Goal: Find contact information: Find contact information

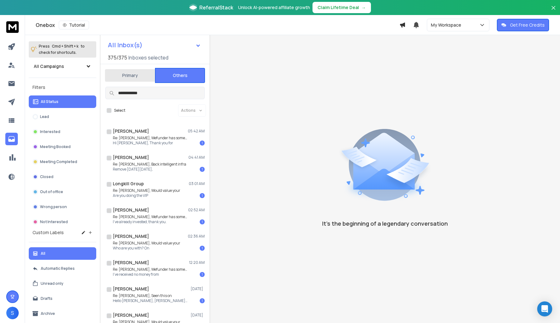
click at [163, 94] on input "**********" at bounding box center [154, 93] width 99 height 13
click at [153, 136] on p "Re: [PERSON_NAME], Wefunder has something" at bounding box center [150, 137] width 75 height 5
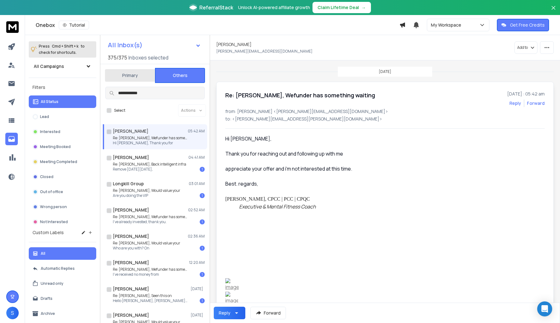
click at [270, 111] on p "from: [PERSON_NAME] <[PERSON_NAME][EMAIL_ADDRESS][DOMAIN_NAME]>" at bounding box center [385, 111] width 320 height 6
drag, startPoint x: 270, startPoint y: 111, endPoint x: 317, endPoint y: 113, distance: 47.2
click at [317, 113] on p "from: [PERSON_NAME] <[PERSON_NAME][EMAIL_ADDRESS][DOMAIN_NAME]>" at bounding box center [385, 111] width 320 height 6
copy p "[PERSON_NAME][EMAIL_ADDRESS][DOMAIN_NAME]"
click at [147, 138] on p "Re: [PERSON_NAME], Wefunder has something" at bounding box center [150, 137] width 75 height 5
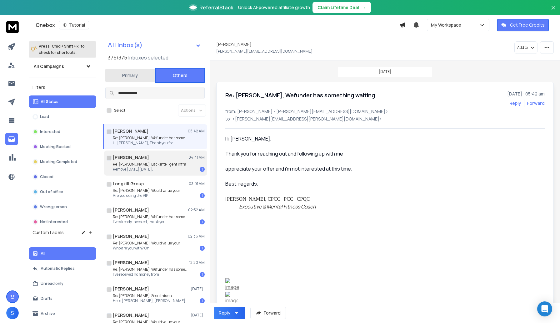
click at [157, 167] on p "Remove [DATE][DATE]," at bounding box center [149, 169] width 73 height 5
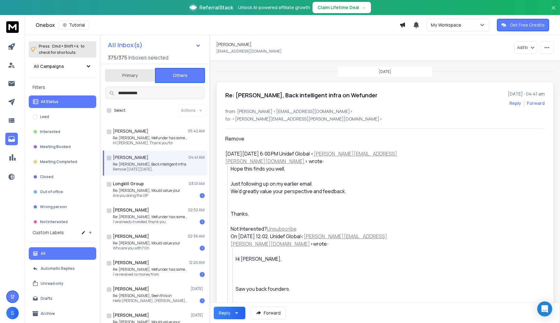
click at [270, 113] on p "from: [PERSON_NAME] <[EMAIL_ADDRESS][DOMAIN_NAME]>" at bounding box center [385, 111] width 320 height 6
drag, startPoint x: 270, startPoint y: 113, endPoint x: 301, endPoint y: 113, distance: 31.0
click at [301, 113] on p "from: [PERSON_NAME] <[EMAIL_ADDRESS][DOMAIN_NAME]>" at bounding box center [385, 111] width 320 height 6
copy p "[EMAIL_ADDRESS][DOMAIN_NAME]"
click at [145, 179] on div "Longkill Group 03:01 AM Re: [PERSON_NAME], Would value your Are you doing the V…" at bounding box center [155, 189] width 103 height 25
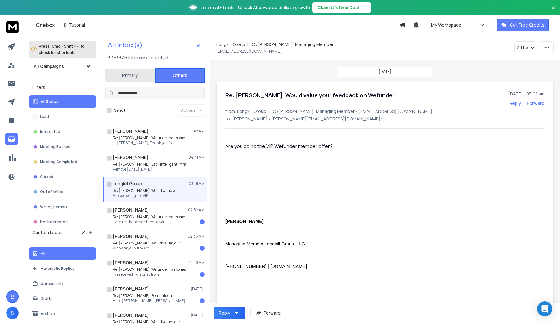
click at [399, 113] on p "from: Longkill Group, LLC /[PERSON_NAME], Managing Member <[EMAIL_ADDRESS][DOMA…" at bounding box center [385, 111] width 320 height 6
drag, startPoint x: 399, startPoint y: 113, endPoint x: 349, endPoint y: 113, distance: 50.3
click at [349, 113] on p "from: Longkill Group, LLC /[PERSON_NAME], Managing Member <[EMAIL_ADDRESS][DOMA…" at bounding box center [385, 111] width 320 height 6
copy p "[EMAIL_ADDRESS][DOMAIN_NAME]"
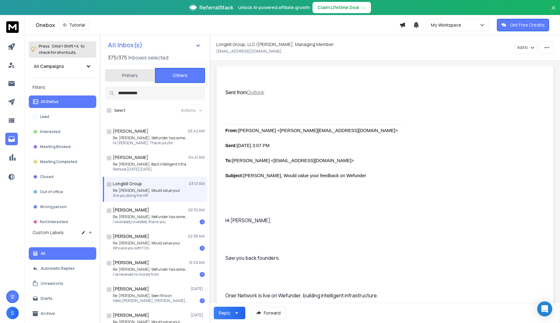
scroll to position [220, 0]
click at [265, 177] on font "From: [PERSON_NAME] <[PERSON_NAME][EMAIL_ADDRESS][DOMAIN_NAME]> Sent: [DATE] 3:…" at bounding box center [311, 152] width 173 height 50
drag, startPoint x: 265, startPoint y: 183, endPoint x: 314, endPoint y: 184, distance: 49.1
click at [314, 177] on font "From: [PERSON_NAME] <[PERSON_NAME][EMAIL_ADDRESS][DOMAIN_NAME]> Sent: [DATE] 3:…" at bounding box center [311, 152] width 173 height 50
copy font "[EMAIL_ADDRESS][DOMAIN_NAME]"
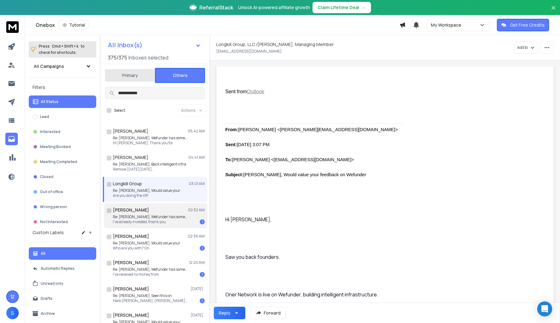
click at [141, 219] on p "I've already invested, thank you." at bounding box center [150, 221] width 75 height 5
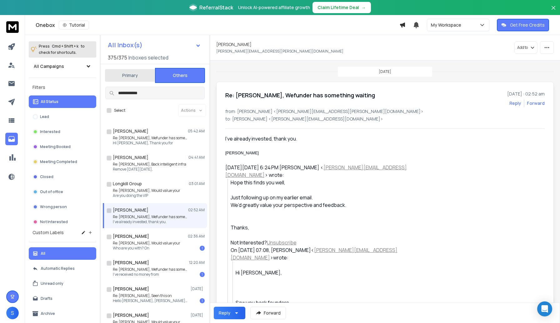
click at [279, 110] on p "from: [PERSON_NAME] <[PERSON_NAME][EMAIL_ADDRESS][PERSON_NAME][DOMAIN_NAME]>" at bounding box center [385, 111] width 320 height 6
drag, startPoint x: 279, startPoint y: 110, endPoint x: 316, endPoint y: 113, distance: 36.7
click at [316, 113] on p "from: [PERSON_NAME] <[PERSON_NAME][EMAIL_ADDRESS][PERSON_NAME][DOMAIN_NAME]>" at bounding box center [385, 111] width 320 height 6
copy p "[PERSON_NAME][EMAIL_ADDRESS][PERSON_NAME][DOMAIN_NAME]"
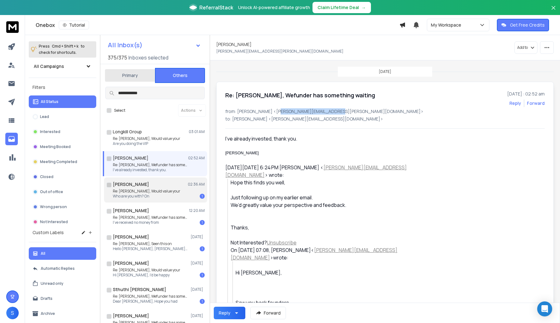
scroll to position [59, 0]
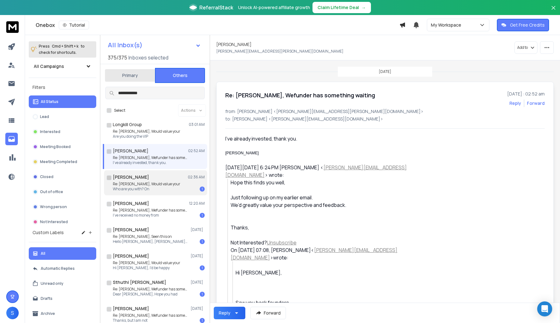
click at [164, 185] on div "Re: [PERSON_NAME], Would value your Who are you with? On 1" at bounding box center [159, 186] width 92 height 10
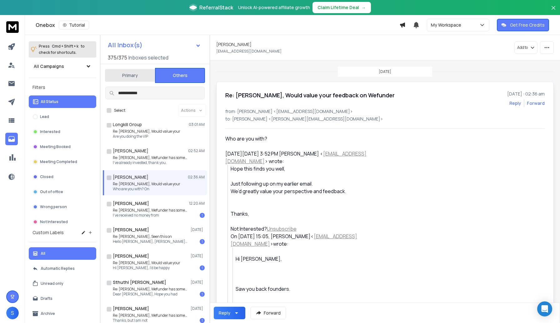
click at [269, 111] on p "from: [PERSON_NAME] <[EMAIL_ADDRESS][DOMAIN_NAME]>" at bounding box center [385, 111] width 320 height 6
drag, startPoint x: 269, startPoint y: 111, endPoint x: 312, endPoint y: 113, distance: 43.5
click at [312, 113] on p "from: [PERSON_NAME] <[EMAIL_ADDRESS][DOMAIN_NAME]>" at bounding box center [385, 111] width 320 height 6
copy p "[EMAIL_ADDRESS][DOMAIN_NAME]"
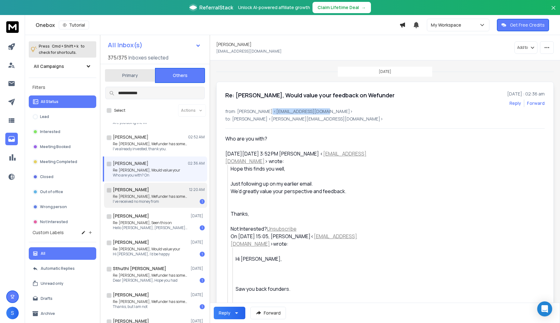
scroll to position [73, 0]
click at [159, 199] on p "I've received no money from" at bounding box center [150, 200] width 75 height 5
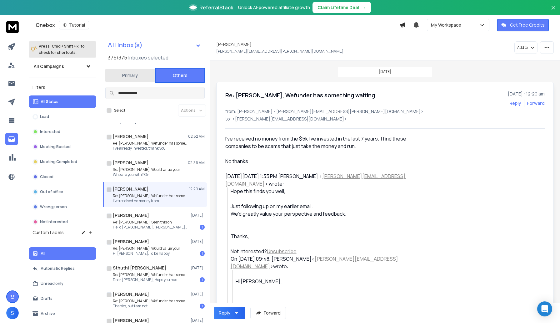
click at [276, 111] on p "from: [PERSON_NAME] <[PERSON_NAME][EMAIL_ADDRESS][PERSON_NAME][DOMAIN_NAME]>" at bounding box center [385, 111] width 320 height 6
drag, startPoint x: 276, startPoint y: 111, endPoint x: 323, endPoint y: 112, distance: 46.9
click at [323, 112] on p "from: [PERSON_NAME] <[PERSON_NAME][EMAIL_ADDRESS][PERSON_NAME][DOMAIN_NAME]>" at bounding box center [385, 111] width 320 height 6
copy p "[PERSON_NAME][EMAIL_ADDRESS][PERSON_NAME][DOMAIN_NAME]"
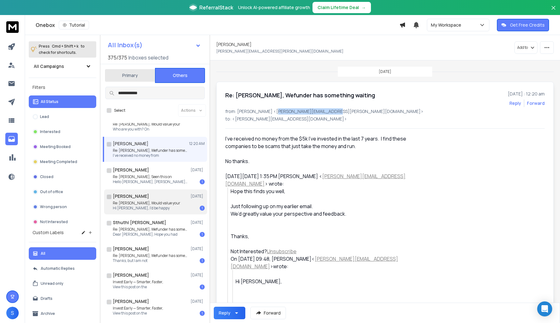
scroll to position [133, 0]
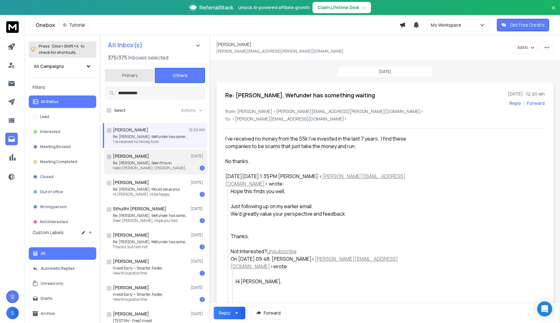
click at [151, 166] on p "Hello [PERSON_NAME], [PERSON_NAME], and [PERSON_NAME]," at bounding box center [150, 167] width 75 height 5
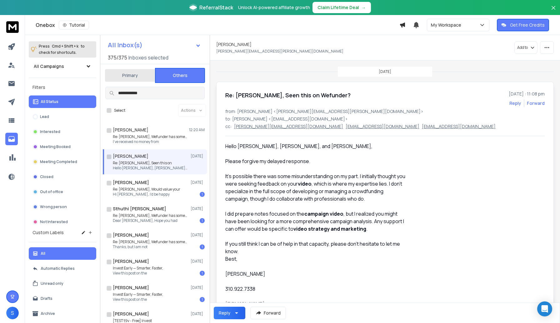
click at [271, 111] on p "from: [PERSON_NAME] <[PERSON_NAME][EMAIL_ADDRESS][PERSON_NAME][DOMAIN_NAME]>" at bounding box center [385, 111] width 320 height 6
drag, startPoint x: 287, startPoint y: 111, endPoint x: 302, endPoint y: 111, distance: 15.6
click at [302, 111] on p "from: [PERSON_NAME] <[PERSON_NAME][EMAIL_ADDRESS][PERSON_NAME][DOMAIN_NAME]>" at bounding box center [385, 111] width 320 height 6
copy p "[PERSON_NAME][EMAIL_ADDRESS][PERSON_NAME][DOMAIN_NAME]"
click at [163, 159] on div "[PERSON_NAME] [DATE]" at bounding box center [159, 156] width 92 height 6
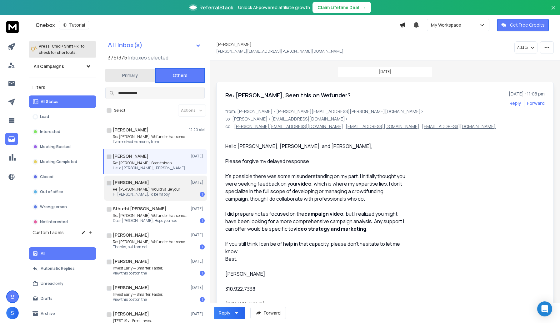
click at [167, 188] on div "Re: [PERSON_NAME], Would value your Hi [PERSON_NAME], I’d be happy 1" at bounding box center [159, 192] width 92 height 10
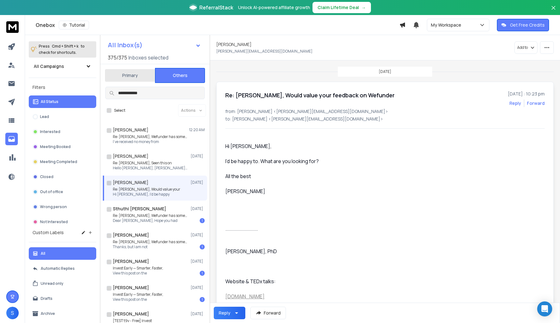
click at [271, 112] on p "from: [PERSON_NAME] <[PERSON_NAME][EMAIL_ADDRESS][DOMAIN_NAME]>" at bounding box center [385, 111] width 320 height 6
drag, startPoint x: 271, startPoint y: 112, endPoint x: 311, endPoint y: 112, distance: 39.4
click at [311, 112] on p "from: [PERSON_NAME] <[PERSON_NAME][EMAIL_ADDRESS][DOMAIN_NAME]>" at bounding box center [385, 111] width 320 height 6
copy p "[PERSON_NAME][EMAIL_ADDRESS][DOMAIN_NAME]"
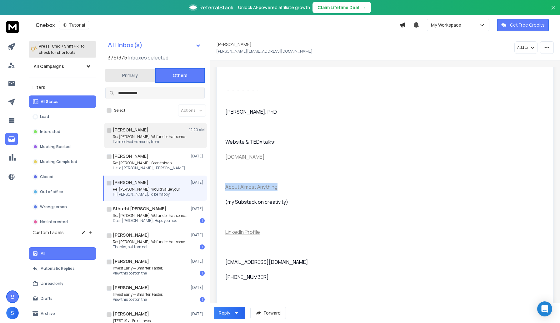
scroll to position [162, 0]
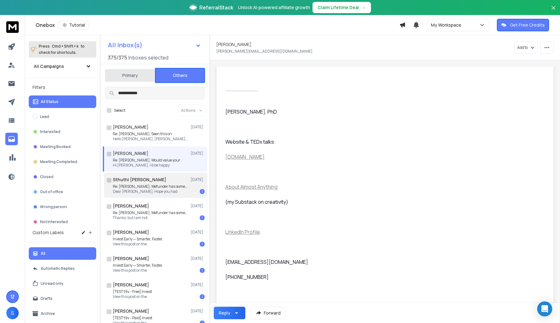
click at [153, 186] on p "Re: [PERSON_NAME], Wefunder has something" at bounding box center [150, 186] width 75 height 5
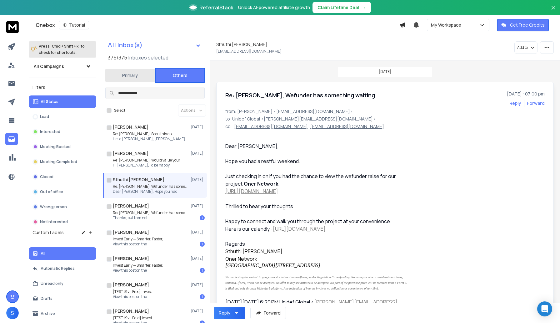
click at [272, 112] on p "from: [PERSON_NAME] <[EMAIL_ADDRESS][DOMAIN_NAME]>" at bounding box center [385, 111] width 320 height 6
click at [270, 118] on p "to: Unidef Global <[PERSON_NAME][EMAIL_ADDRESS][DOMAIN_NAME]>" at bounding box center [385, 119] width 320 height 6
drag, startPoint x: 270, startPoint y: 118, endPoint x: 308, endPoint y: 117, distance: 38.2
click at [308, 117] on p "to: Unidef Global <[PERSON_NAME][EMAIL_ADDRESS][DOMAIN_NAME]>" at bounding box center [385, 119] width 320 height 6
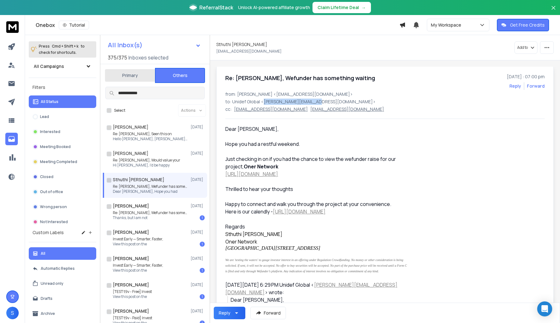
scroll to position [0, 0]
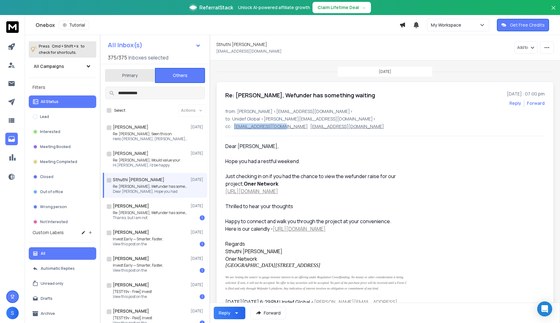
drag, startPoint x: 240, startPoint y: 127, endPoint x: 281, endPoint y: 129, distance: 41.0
click at [284, 128] on div "cc: [EMAIL_ADDRESS][DOMAIN_NAME] [EMAIL_ADDRESS][DOMAIN_NAME]" at bounding box center [385, 126] width 320 height 6
copy p "[EMAIL_ADDRESS][DOMAIN_NAME]"
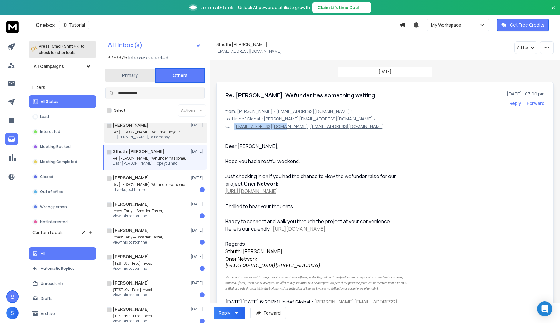
scroll to position [229, 0]
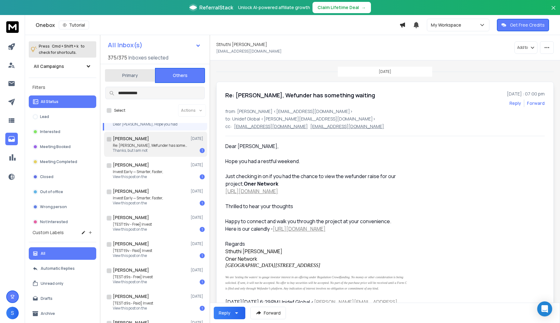
click at [154, 153] on p "Thanks, but I am not" at bounding box center [150, 150] width 75 height 5
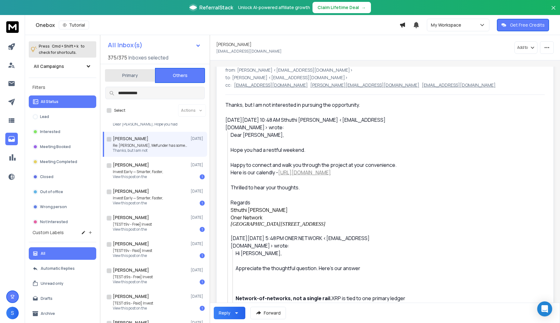
scroll to position [16, 0]
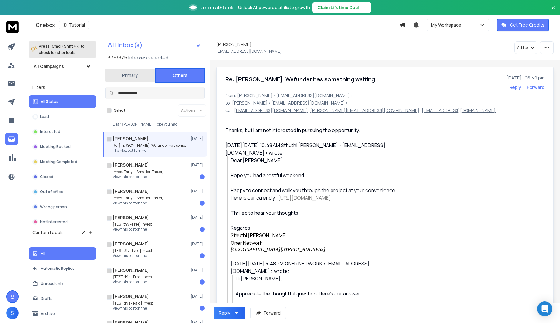
click at [274, 96] on p "from: [PERSON_NAME] <[EMAIL_ADDRESS][DOMAIN_NAME]>" at bounding box center [385, 95] width 320 height 6
drag, startPoint x: 274, startPoint y: 96, endPoint x: 307, endPoint y: 95, distance: 32.5
click at [307, 95] on p "from: [PERSON_NAME] <[EMAIL_ADDRESS][DOMAIN_NAME]>" at bounding box center [385, 95] width 320 height 6
click at [160, 179] on div "[PERSON_NAME] [DATE] Invest Early — Smarter, Faster, View this post on the 1" at bounding box center [155, 170] width 103 height 25
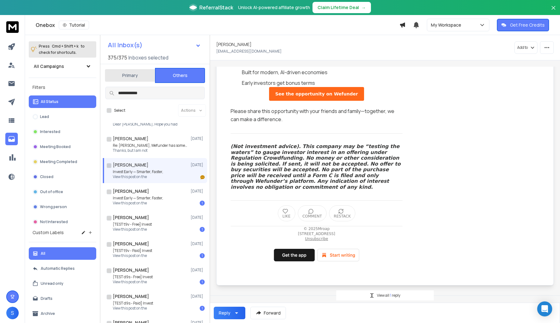
scroll to position [240, 0]
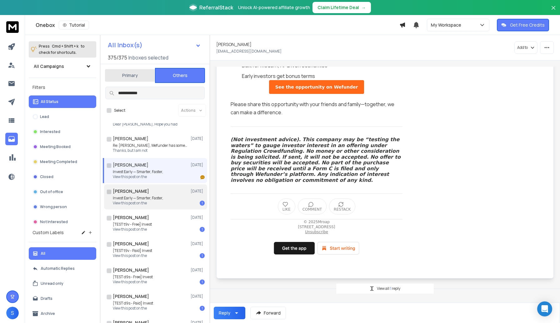
click at [141, 208] on div "[PERSON_NAME] [DATE] Invest Early — Smarter, Faster, View this post on the 1" at bounding box center [155, 196] width 103 height 25
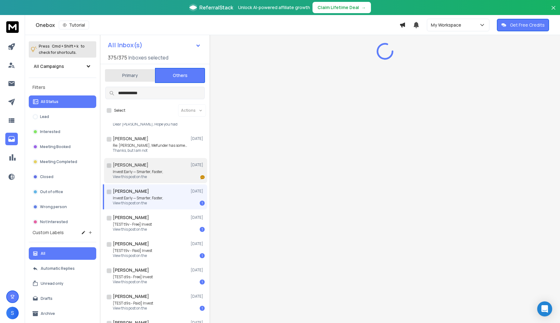
click at [150, 173] on p "Invest Early — Smarter, Faster," at bounding box center [138, 171] width 50 height 5
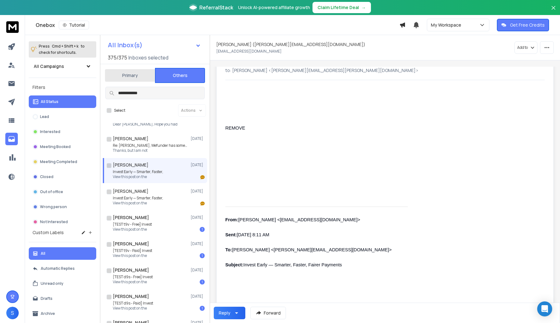
scroll to position [0, 0]
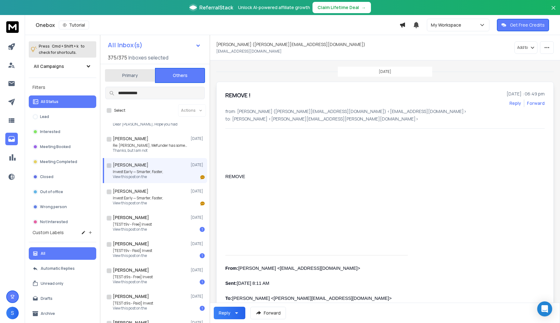
click at [269, 110] on p "from: [PERSON_NAME] ([PERSON_NAME][EMAIL_ADDRESS][DOMAIN_NAME]) <[EMAIL_ADDRESS…" at bounding box center [385, 111] width 320 height 6
drag, startPoint x: 269, startPoint y: 110, endPoint x: 300, endPoint y: 111, distance: 31.3
click at [300, 111] on p "from: [PERSON_NAME] ([PERSON_NAME][EMAIL_ADDRESS][DOMAIN_NAME]) <[EMAIL_ADDRESS…" at bounding box center [385, 110] width 320 height 6
click at [168, 188] on div "[PERSON_NAME] [DATE] Invest Early — Smarter, Faster, View this post on the" at bounding box center [155, 196] width 103 height 25
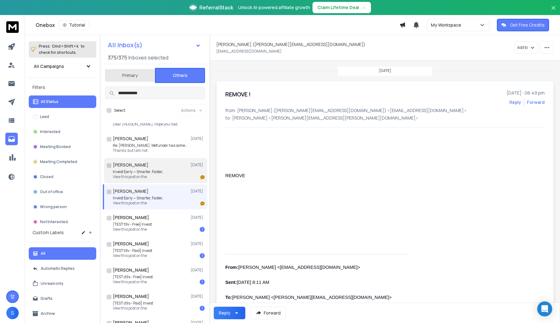
click at [167, 167] on div "[PERSON_NAME] [DATE]" at bounding box center [159, 165] width 92 height 6
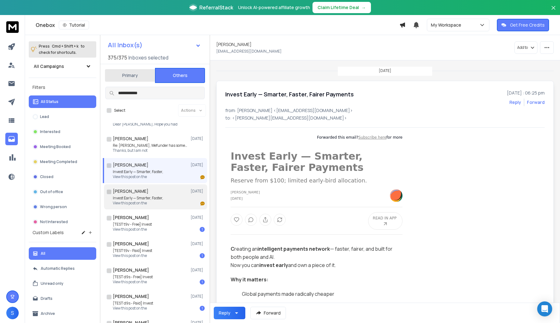
click at [184, 198] on div "Invest Early — Smarter, Faster, View this post on the" at bounding box center [159, 200] width 92 height 10
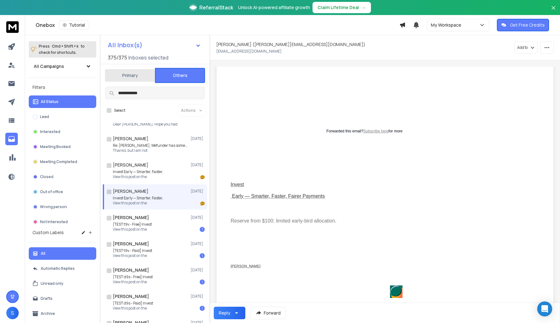
scroll to position [1880, 0]
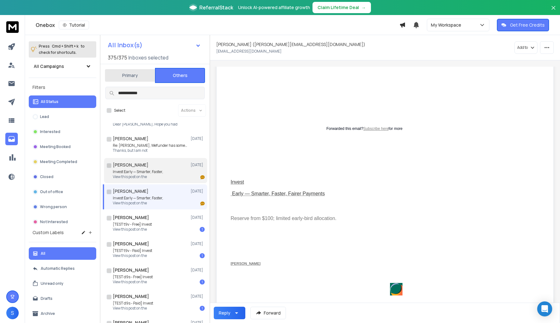
click at [161, 179] on div "[PERSON_NAME] [DATE] Invest Early — Smarter, Faster, View this post on the" at bounding box center [155, 170] width 103 height 25
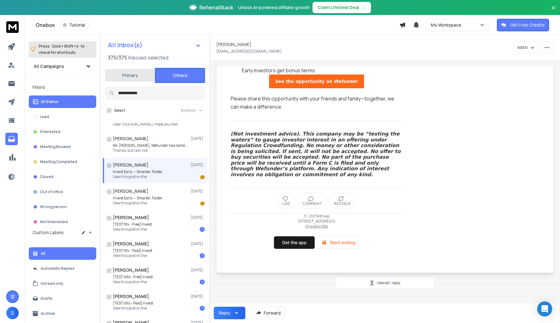
scroll to position [240, 0]
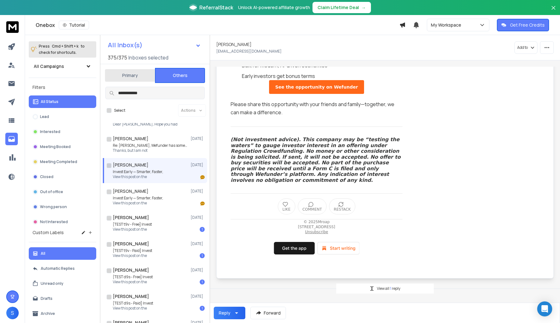
click at [167, 173] on div "Invest Early — Smarter, Faster, View this post on the" at bounding box center [159, 174] width 92 height 10
click at [380, 286] on p "View all 1 reply" at bounding box center [388, 288] width 23 height 5
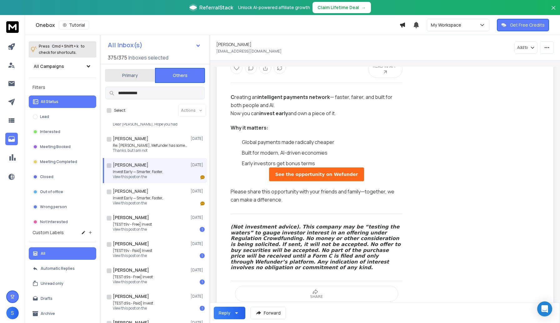
scroll to position [702, 0]
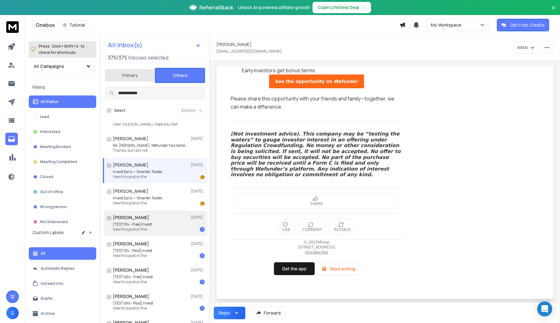
click at [169, 231] on div "[TEST t9v - Free] Invest View this post on the 1" at bounding box center [159, 227] width 92 height 10
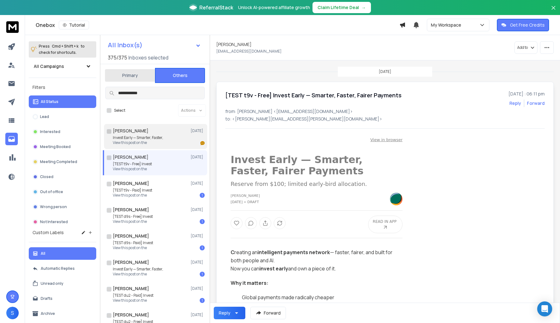
scroll to position [302, 0]
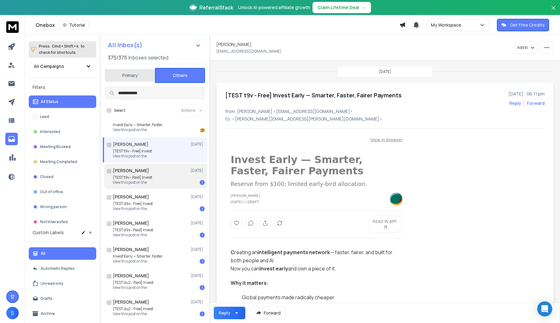
click at [151, 180] on p "View this post on the" at bounding box center [132, 182] width 39 height 5
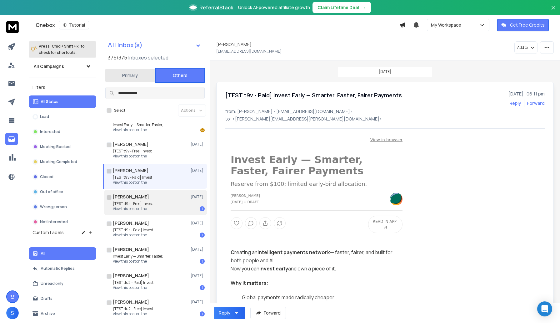
click at [176, 204] on div "[TEST d9s - Free] Invest View this post on the 1" at bounding box center [159, 206] width 92 height 10
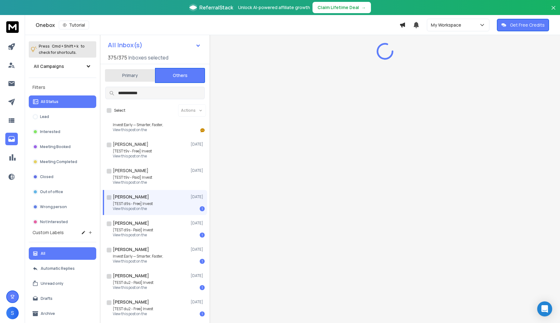
scroll to position [382, 0]
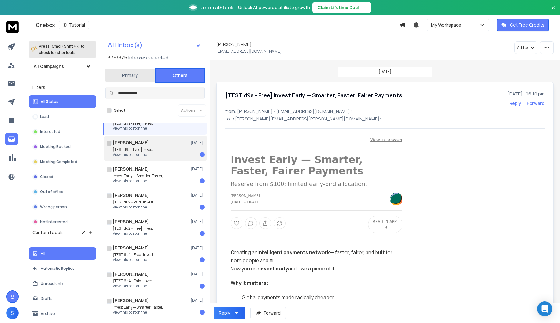
click at [166, 154] on div "[TEST d9s - Paid] Invest View this post on the 1" at bounding box center [159, 152] width 92 height 10
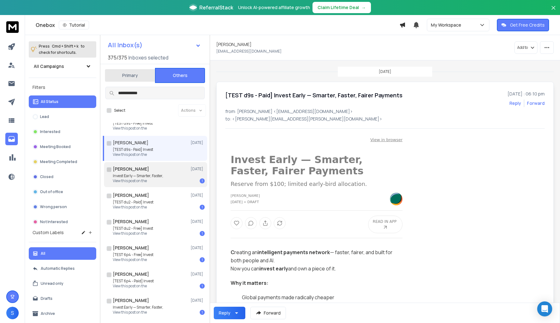
click at [171, 177] on div "Invest Early — Smarter, Faster, View this post on the 1" at bounding box center [159, 178] width 92 height 10
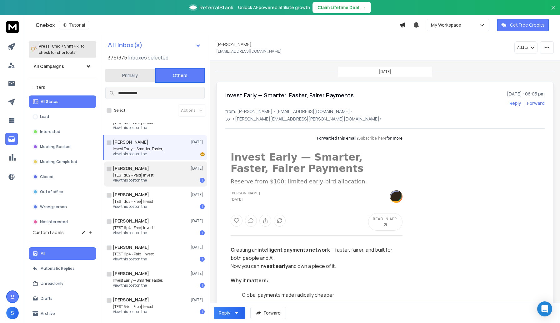
click at [172, 179] on div "[TEST du2 - Paid] Invest View this post on the 1" at bounding box center [159, 178] width 92 height 10
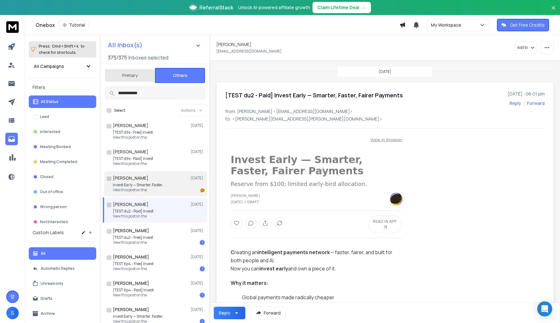
scroll to position [374, 0]
click at [171, 179] on div "[PERSON_NAME] [DATE]" at bounding box center [159, 177] width 92 height 6
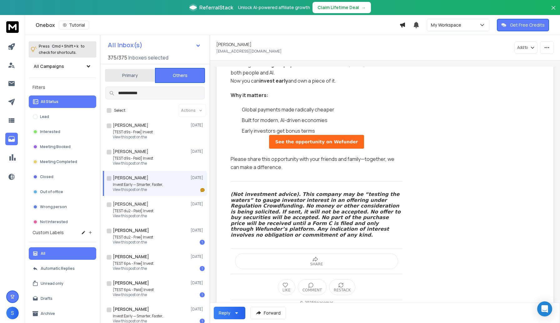
scroll to position [266, 0]
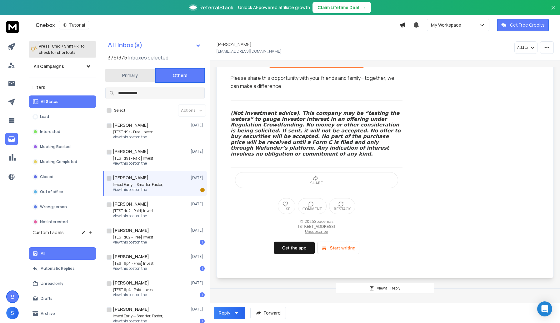
click at [394, 285] on p "View all 1 reply" at bounding box center [388, 287] width 23 height 5
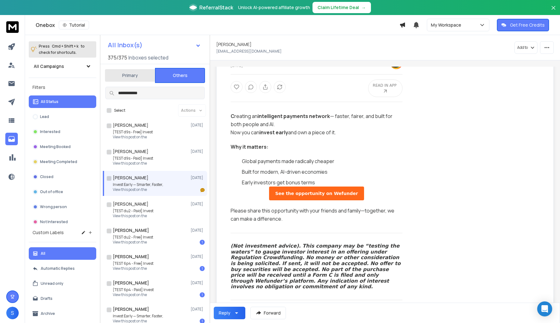
scroll to position [628, 0]
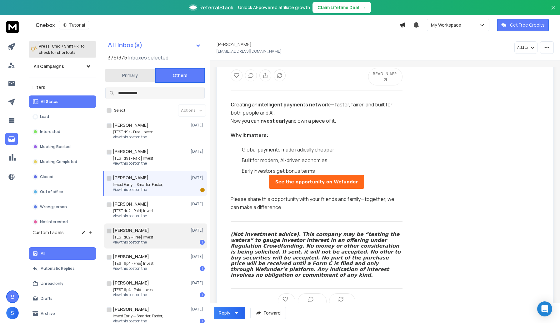
click at [173, 245] on div "[PERSON_NAME] [DATE] [TEST du2 - Free] Invest View this post on the 1" at bounding box center [155, 235] width 103 height 25
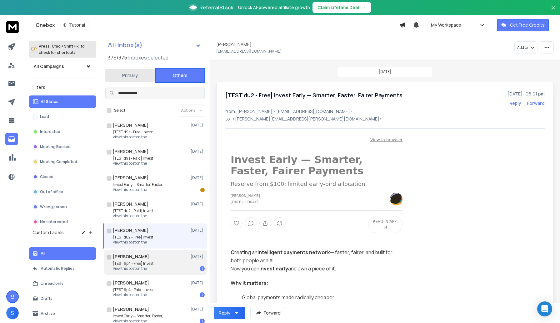
click at [181, 263] on div "[TEST 6p4 - Free] Invest View this post on the 1" at bounding box center [159, 266] width 92 height 10
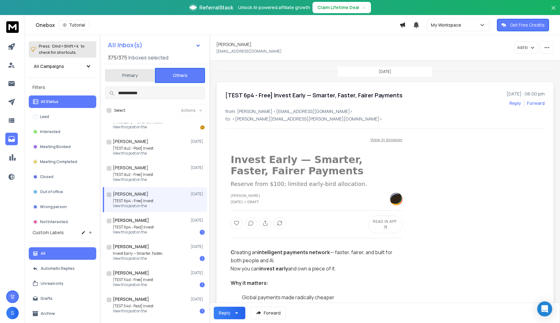
scroll to position [437, 0]
click at [179, 244] on div "[PERSON_NAME] [DATE]" at bounding box center [159, 246] width 92 height 6
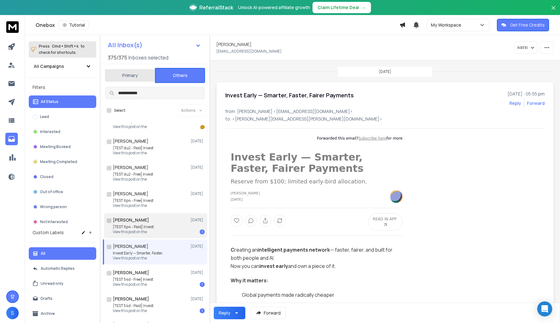
click at [177, 226] on div "[TEST 6p4 - Paid] Invest View this post on the 1" at bounding box center [159, 229] width 92 height 10
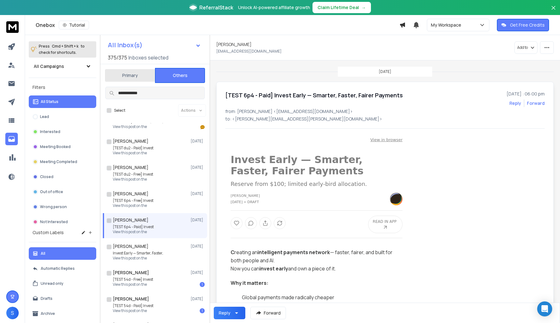
scroll to position [494, 0]
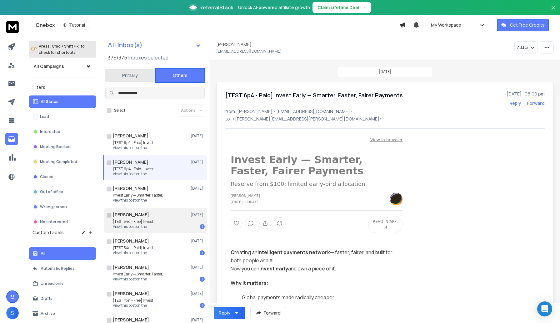
click at [175, 227] on div "[TEST 54d - Free] Invest View this post on the 1" at bounding box center [159, 224] width 92 height 10
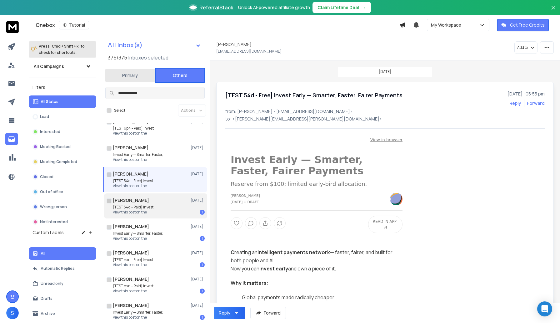
scroll to position [537, 0]
click at [179, 209] on div "[TEST 54d - Paid] Invest View this post on the 1" at bounding box center [159, 208] width 92 height 10
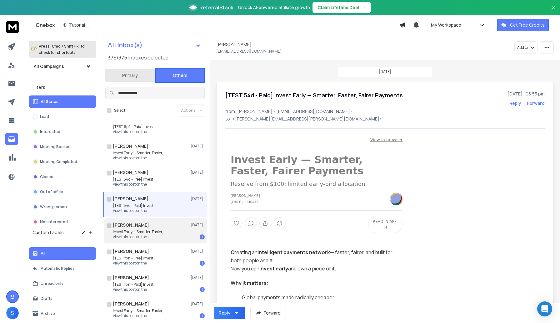
click at [162, 227] on div "[PERSON_NAME] [DATE]" at bounding box center [159, 225] width 92 height 6
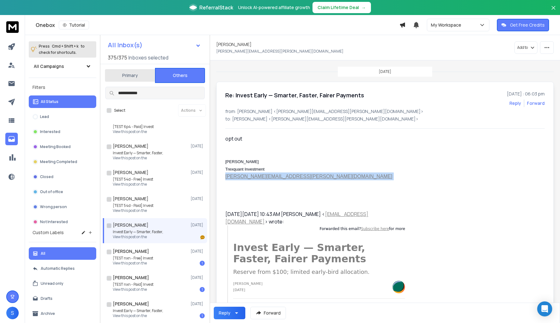
drag, startPoint x: 302, startPoint y: 177, endPoint x: 222, endPoint y: 179, distance: 80.1
click at [159, 228] on div "[PERSON_NAME] [DATE] Invest Early — Smarter, Faster, View this post on the" at bounding box center [159, 231] width 92 height 18
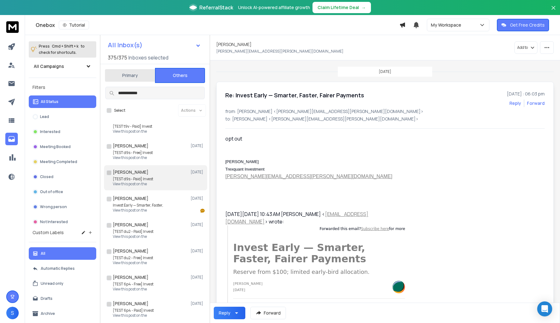
scroll to position [343, 0]
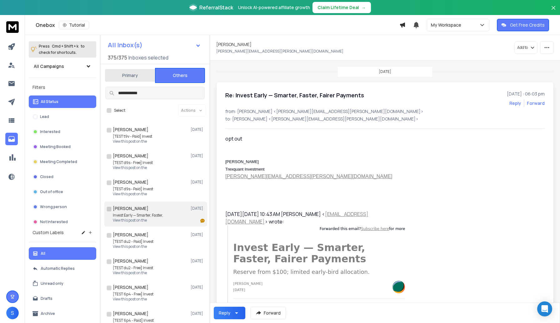
click at [169, 221] on div "Invest Early — Smarter, Faster, View this post on the" at bounding box center [159, 218] width 92 height 10
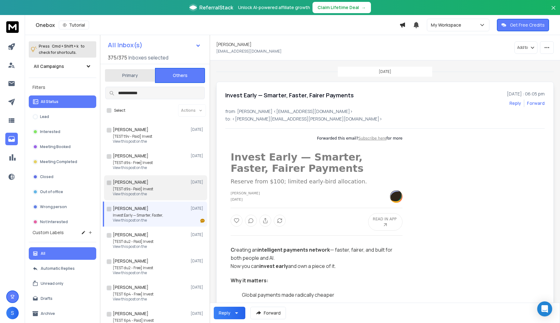
click at [166, 191] on div "[TEST d9s - Paid] Invest View this post on the" at bounding box center [159, 191] width 92 height 10
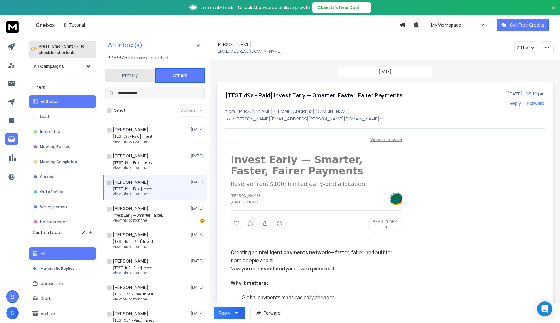
click at [165, 175] on div "[PERSON_NAME] [DATE] [TEST d9s - Paid] Invest View this post on the" at bounding box center [155, 187] width 103 height 25
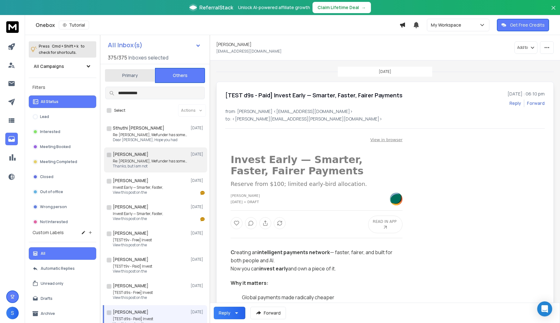
scroll to position [205, 0]
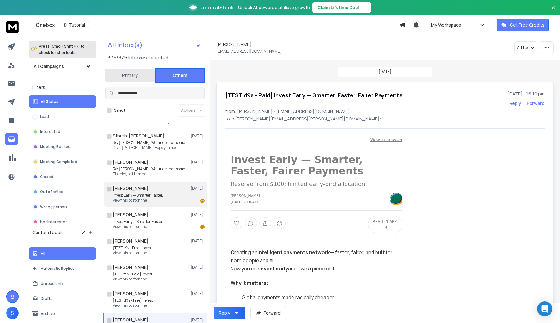
click at [169, 190] on div "[PERSON_NAME] [DATE]" at bounding box center [159, 188] width 92 height 6
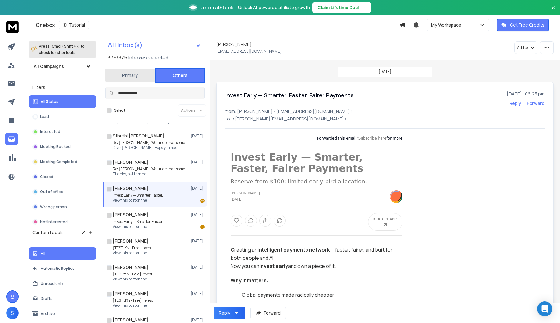
click at [237, 119] on p "to: <[PERSON_NAME][EMAIL_ADDRESS][DOMAIN_NAME]>" at bounding box center [385, 119] width 320 height 6
drag, startPoint x: 237, startPoint y: 119, endPoint x: 269, endPoint y: 120, distance: 31.3
click at [269, 120] on p "to: <[PERSON_NAME][EMAIL_ADDRESS][DOMAIN_NAME]>" at bounding box center [385, 119] width 320 height 6
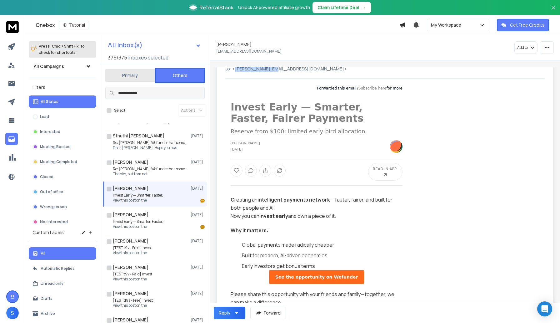
scroll to position [22, 0]
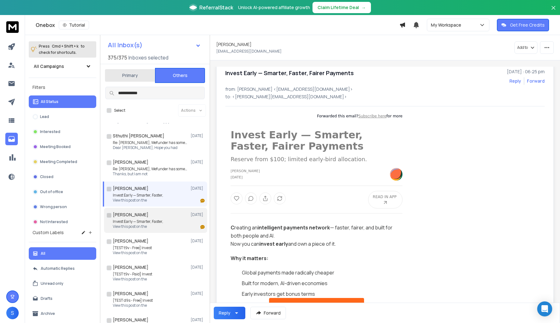
click at [174, 215] on div "[PERSON_NAME] [DATE]" at bounding box center [159, 214] width 92 height 6
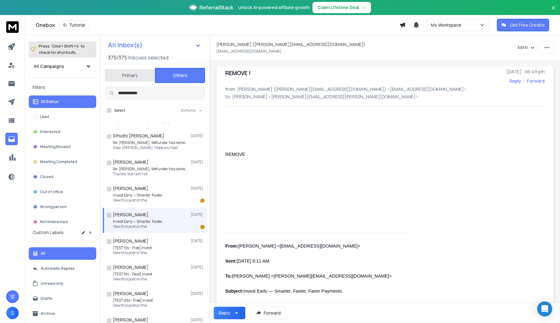
click at [269, 88] on p "from: [PERSON_NAME] ([PERSON_NAME][EMAIL_ADDRESS][DOMAIN_NAME]) <[EMAIL_ADDRESS…" at bounding box center [385, 89] width 320 height 6
drag, startPoint x: 269, startPoint y: 88, endPoint x: 299, endPoint y: 89, distance: 30.7
click at [299, 89] on p "from: [PERSON_NAME] ([PERSON_NAME][EMAIL_ADDRESS][DOMAIN_NAME]) <[EMAIL_ADDRESS…" at bounding box center [385, 89] width 320 height 6
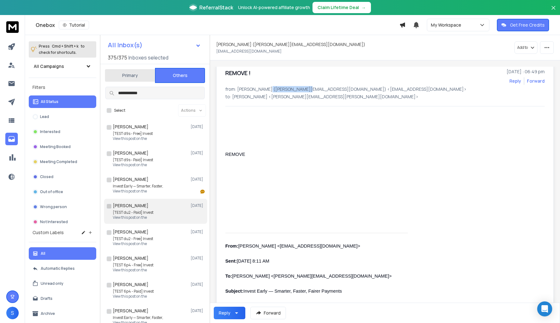
scroll to position [398, 0]
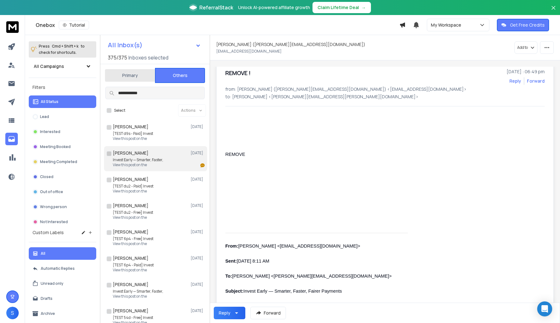
click at [158, 168] on div "[PERSON_NAME] [DATE] Invest Early — Smarter, Faster, View this post on the" at bounding box center [155, 158] width 103 height 25
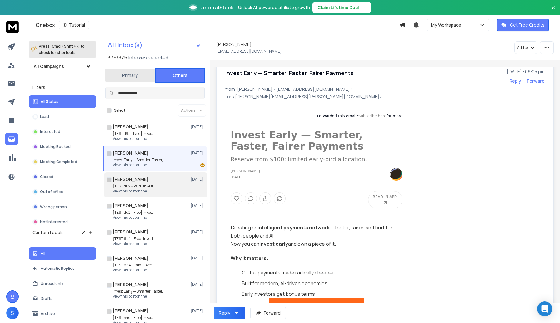
click at [161, 185] on div "[TEST du2 - Paid] Invest View this post on the" at bounding box center [159, 189] width 92 height 10
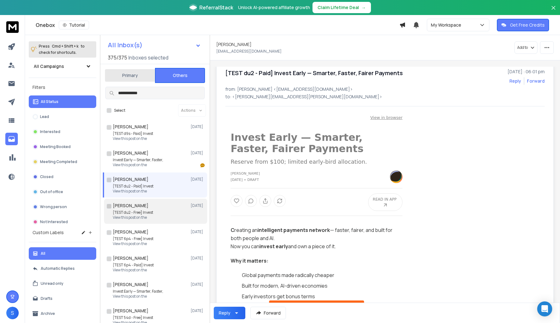
click at [162, 208] on div "[PERSON_NAME] [DATE]" at bounding box center [159, 205] width 92 height 6
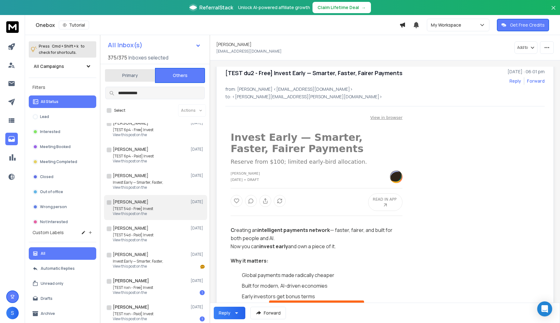
scroll to position [516, 0]
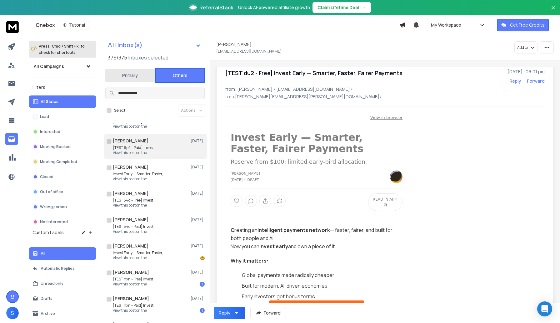
click at [161, 150] on div "[TEST 6p4 - Paid] Invest View this post on the" at bounding box center [159, 150] width 92 height 10
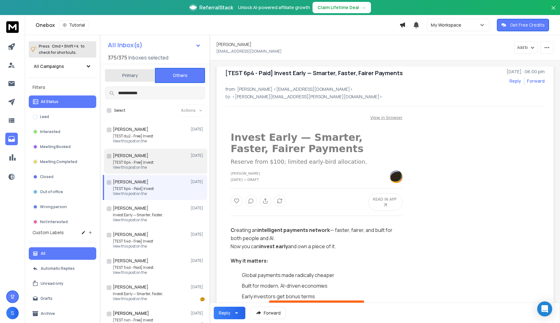
scroll to position [475, 0]
click at [156, 167] on div "[TEST 6p4 - Free] Invest View this post on the" at bounding box center [159, 164] width 92 height 10
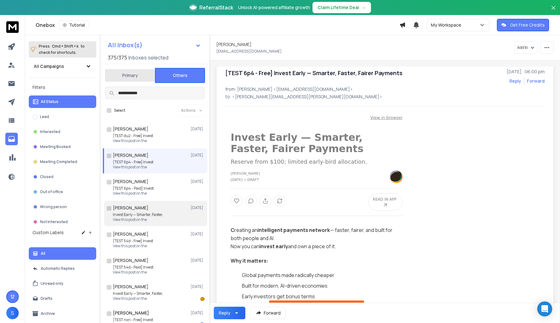
click at [163, 220] on p "View this post on the" at bounding box center [138, 219] width 50 height 5
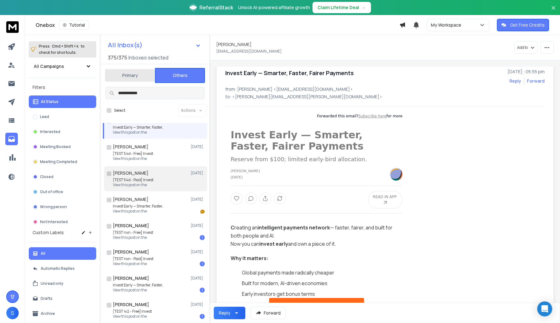
click at [164, 187] on div "[TEST 54d - Paid] Invest View this post on the" at bounding box center [159, 182] width 92 height 10
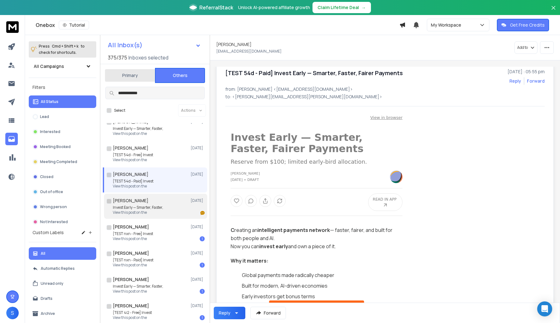
click at [164, 211] on div "Invest Early — Smarter, Faster, View this post on the" at bounding box center [159, 210] width 92 height 10
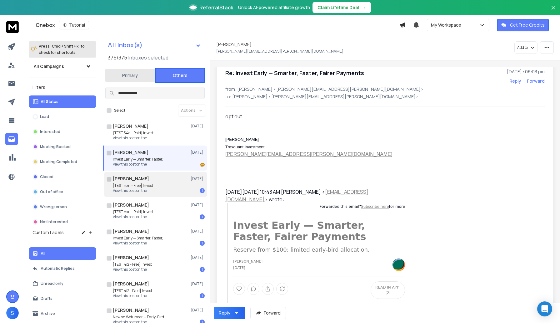
click at [163, 192] on div "[TEST nxn - Free] Invest View this post on the 1" at bounding box center [159, 188] width 92 height 10
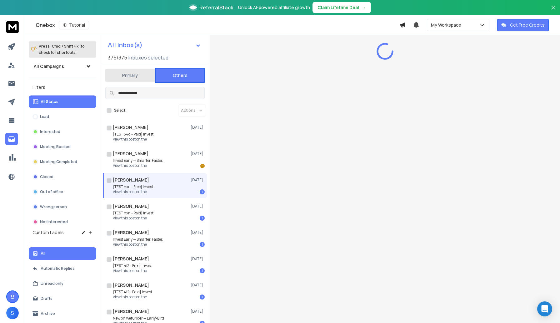
scroll to position [607, 0]
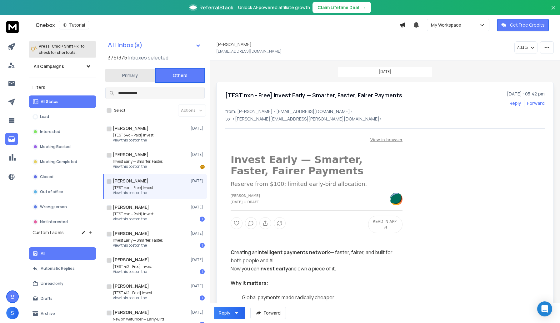
click at [169, 193] on div "[TEST nxn - Free] Invest View this post on the" at bounding box center [159, 190] width 92 height 10
click at [168, 208] on div "[PERSON_NAME] [DATE]" at bounding box center [159, 207] width 92 height 6
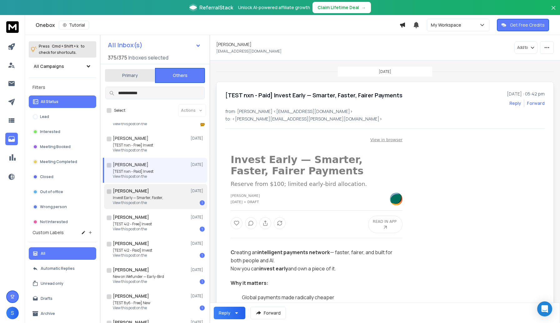
click at [175, 193] on div "[PERSON_NAME] [DATE]" at bounding box center [159, 191] width 92 height 6
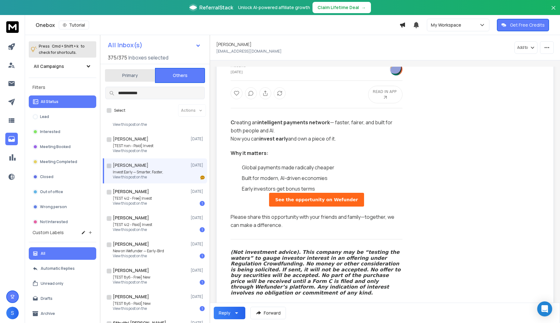
scroll to position [171, 0]
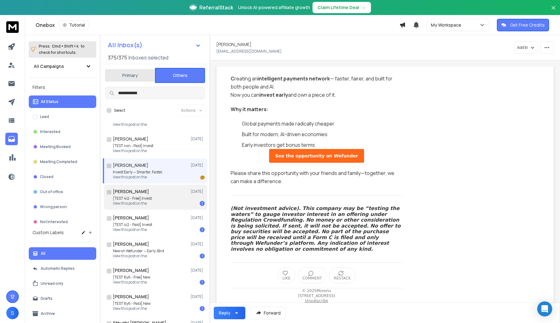
click at [134, 201] on p "View this post on the" at bounding box center [132, 203] width 39 height 5
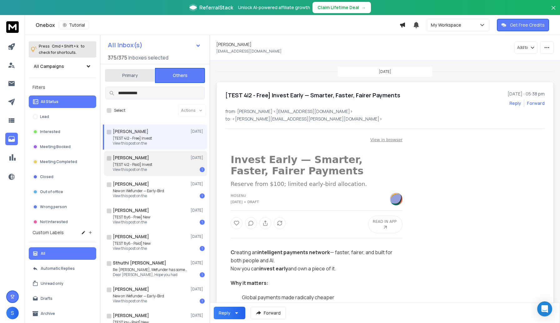
scroll to position [768, 0]
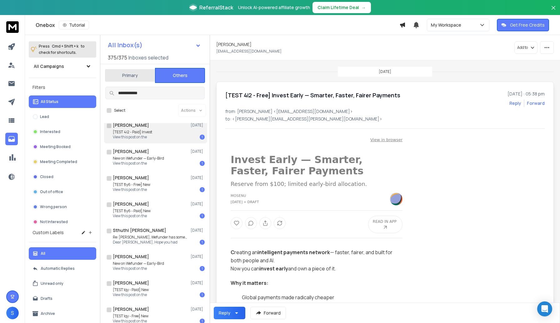
click at [172, 133] on div "[TEST 4i2 - Paid] Invest View this post on the 1" at bounding box center [159, 134] width 92 height 10
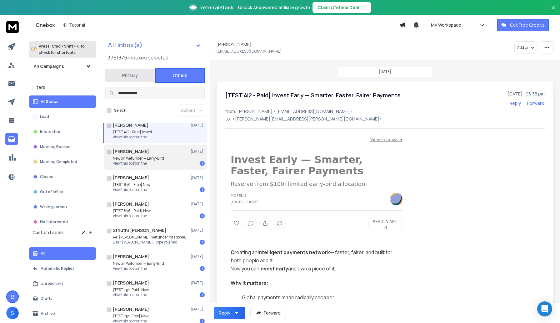
click at [176, 164] on div "New on Wefunder — Early-Bird View this post on the 1" at bounding box center [159, 161] width 92 height 10
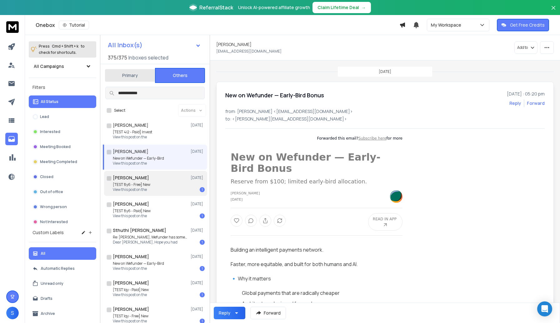
click at [175, 186] on div "[TEST 8y6 - Free] New View this post on the 1" at bounding box center [159, 187] width 92 height 10
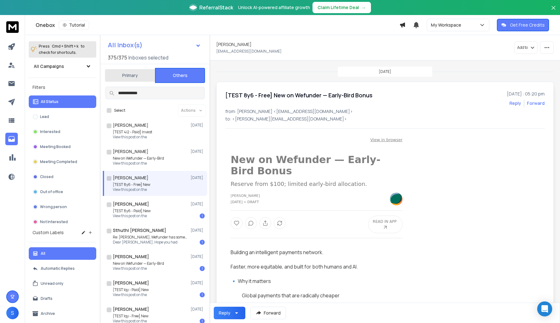
scroll to position [799, 0]
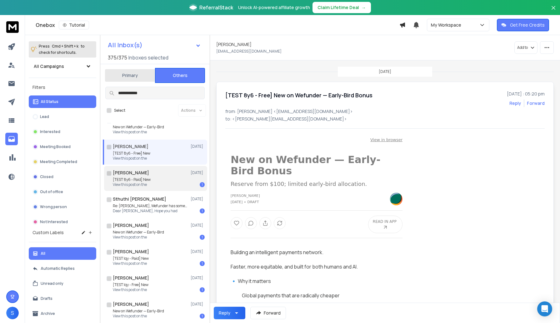
click at [174, 178] on div "[TEST 8y6 - Paid] New View this post on the 1" at bounding box center [159, 182] width 92 height 10
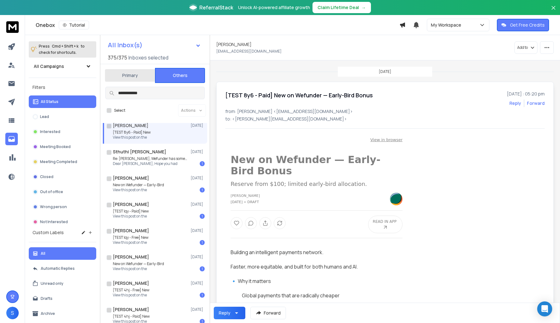
scroll to position [853, 0]
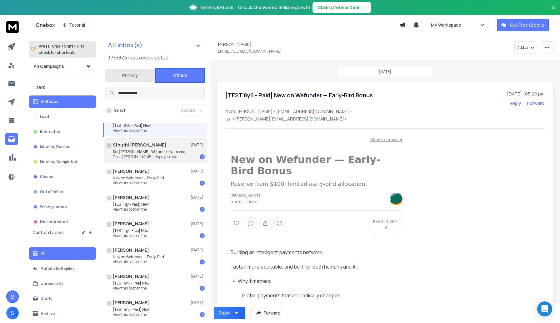
click at [181, 154] on div "Re: [PERSON_NAME], Wefunder has something Dear [PERSON_NAME], Hope you had 1" at bounding box center [159, 154] width 92 height 10
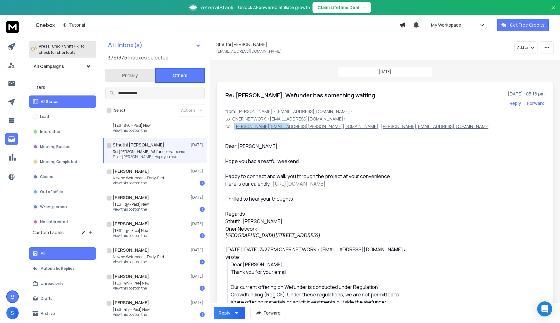
drag, startPoint x: 234, startPoint y: 128, endPoint x: 280, endPoint y: 129, distance: 46.3
click at [280, 129] on div "cc: [PERSON_NAME][EMAIL_ADDRESS][PERSON_NAME][DOMAIN_NAME] [DOMAIN_NAME][EMAIL_…" at bounding box center [385, 126] width 320 height 6
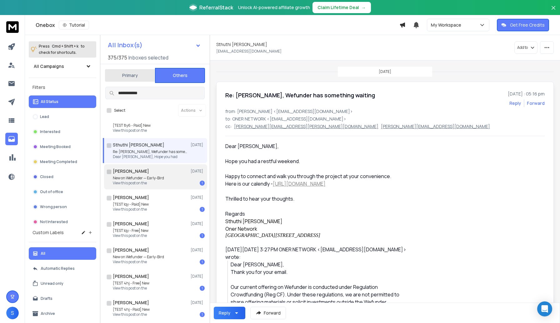
click at [159, 184] on p "View this post on the" at bounding box center [138, 182] width 51 height 5
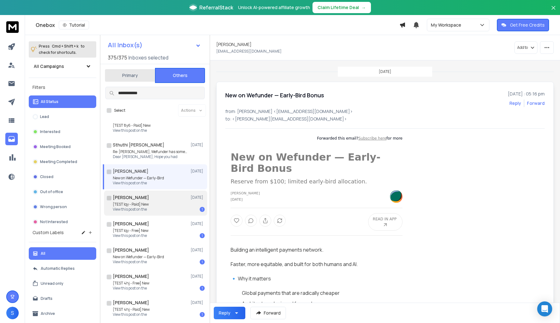
drag, startPoint x: 159, startPoint y: 210, endPoint x: 163, endPoint y: 194, distance: 17.1
click at [159, 210] on div "[TEST lqy - Paid] New View this post on the 1" at bounding box center [159, 207] width 92 height 10
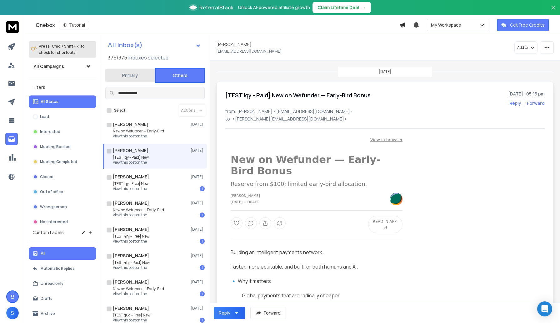
scroll to position [905, 0]
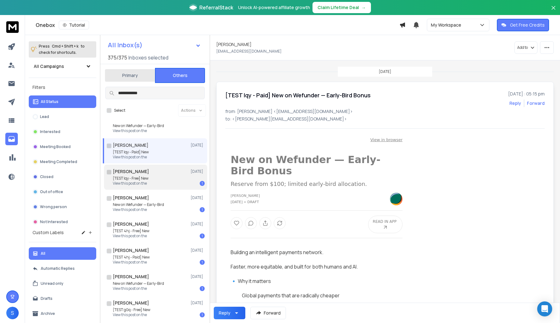
click at [163, 184] on div "[TEST lqy - Free] New View this post on the 1" at bounding box center [159, 181] width 92 height 10
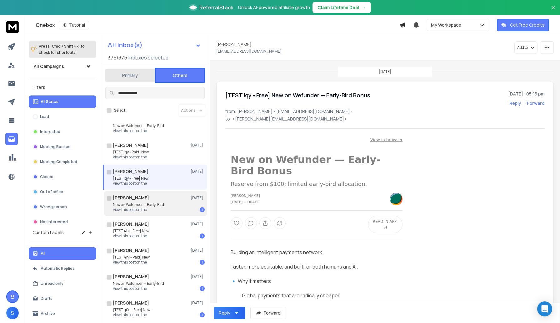
click at [168, 208] on div "New on Wefunder — Early-Bird View this post on the 1" at bounding box center [159, 207] width 92 height 10
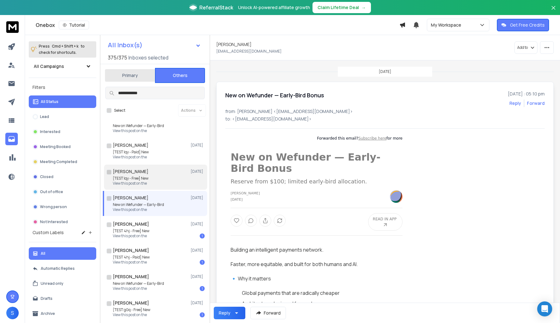
scroll to position [976, 0]
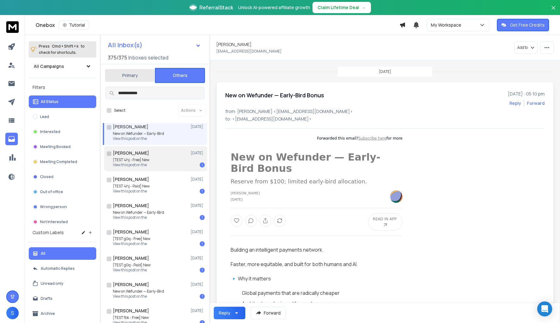
click at [157, 164] on div "[TEST 4hj - Free] New View this post on the 1" at bounding box center [159, 162] width 92 height 10
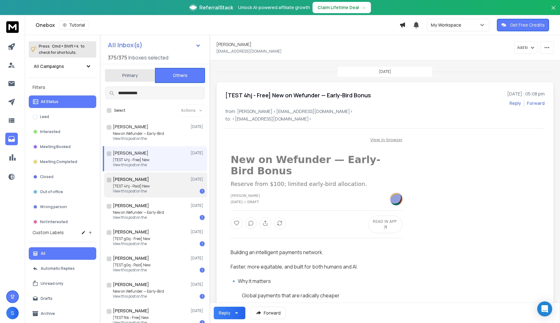
click at [163, 191] on div "[TEST 4hj - Paid] New View this post on the 1" at bounding box center [159, 189] width 92 height 10
click at [164, 187] on p "New on Wefunder — Early-Bird" at bounding box center [138, 186] width 51 height 5
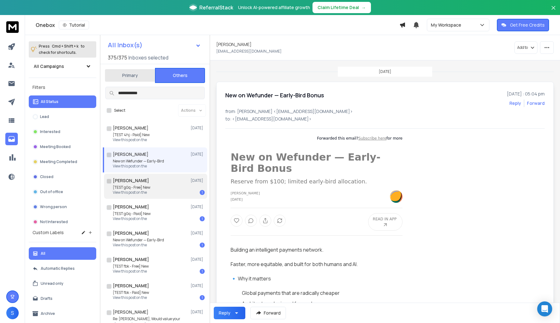
click at [181, 189] on div "[TEST g0q - Free] New View this post on the 1" at bounding box center [159, 190] width 92 height 10
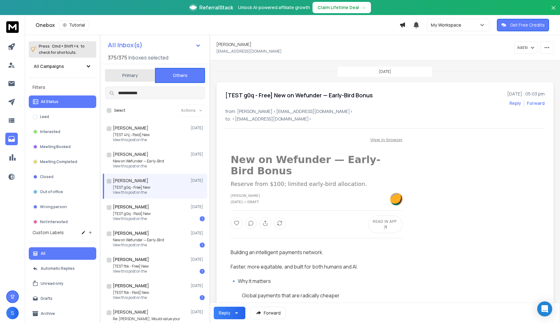
scroll to position [1079, 0]
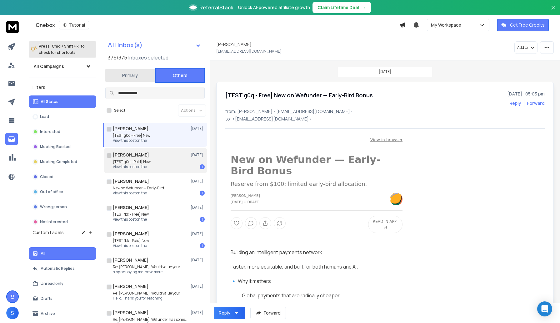
click at [175, 165] on div "[TEST g0q - Paid] New View this post on the 1" at bounding box center [159, 164] width 92 height 10
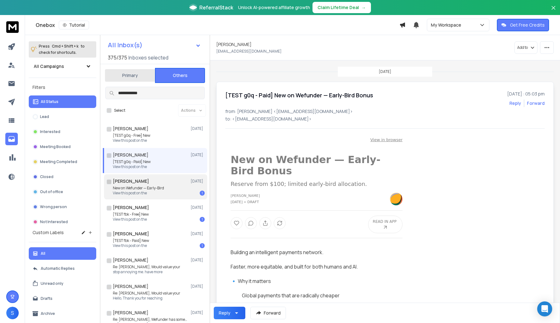
click at [169, 199] on div "[PERSON_NAME] [DATE] New on Wefunder — Early-Bird View this post on the 1" at bounding box center [155, 186] width 103 height 25
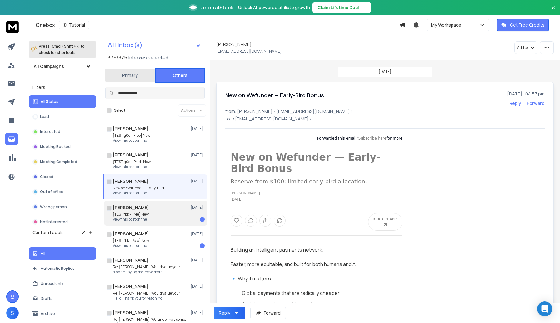
click at [182, 213] on div "[TEST fbk - Free] New View this post on the 1" at bounding box center [159, 217] width 92 height 10
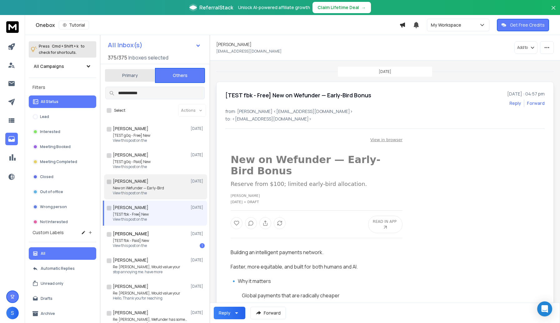
click at [161, 190] on p "New on Wefunder — Early-Bird" at bounding box center [138, 187] width 51 height 5
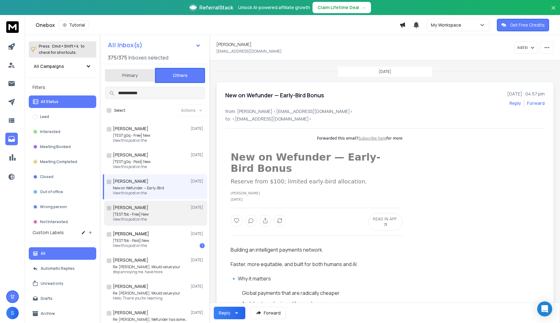
click at [169, 215] on div "[TEST fbk - Free] New View this post on the" at bounding box center [159, 217] width 92 height 10
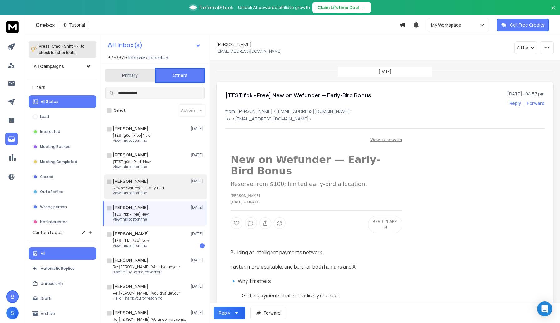
scroll to position [1119, 0]
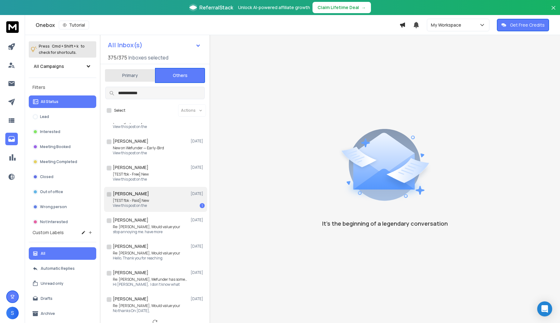
drag, startPoint x: 174, startPoint y: 202, endPoint x: 171, endPoint y: 202, distance: 3.1
click at [174, 202] on div "[TEST fbk - Paid] New View this post on the 1" at bounding box center [159, 203] width 92 height 10
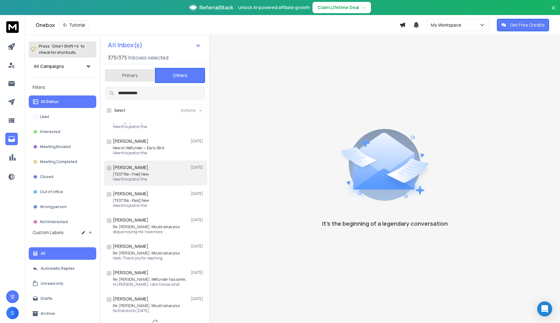
click at [173, 182] on div "[PERSON_NAME] [DATE] [TEST fbk - Free] New View this post on the" at bounding box center [155, 172] width 103 height 25
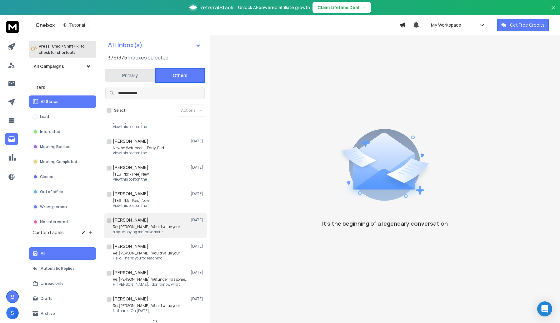
click at [161, 221] on div "[PERSON_NAME] [DATE]" at bounding box center [159, 220] width 92 height 6
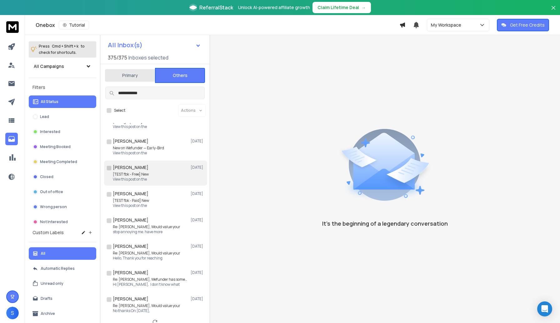
click at [162, 181] on div "[TEST fbk - Free] New View this post on the" at bounding box center [159, 177] width 92 height 10
click at [434, 229] on div "It’s the beginning of a legendary conversation" at bounding box center [385, 172] width 350 height 274
click at [150, 163] on div "[PERSON_NAME] [DATE] [TEST fbk - Free] New View this post on the" at bounding box center [155, 172] width 103 height 25
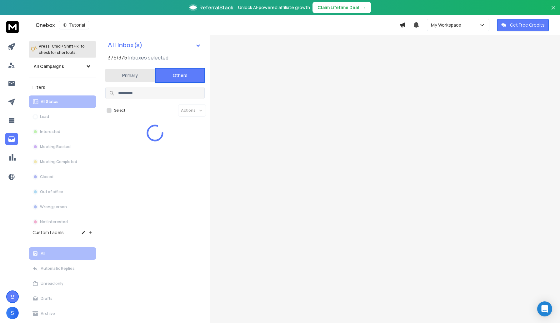
click at [188, 78] on button "Others" at bounding box center [180, 75] width 50 height 15
click at [149, 96] on input at bounding box center [154, 93] width 99 height 13
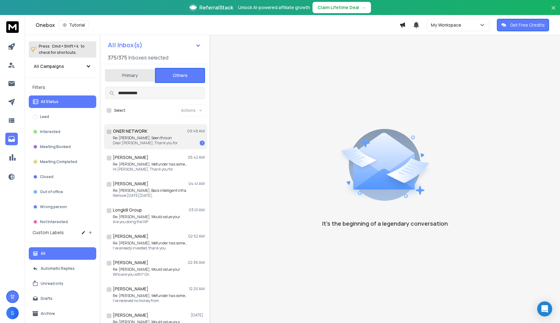
click at [151, 138] on p "Re: [PERSON_NAME], Seen this on" at bounding box center [145, 137] width 65 height 5
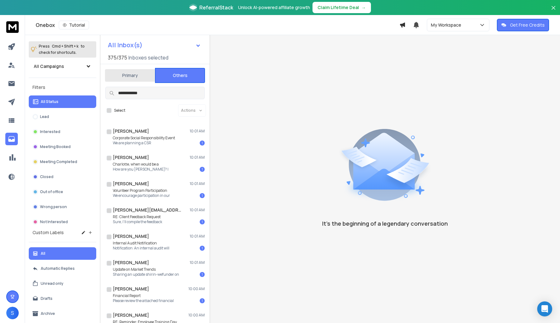
click at [163, 92] on input "**********" at bounding box center [154, 93] width 99 height 13
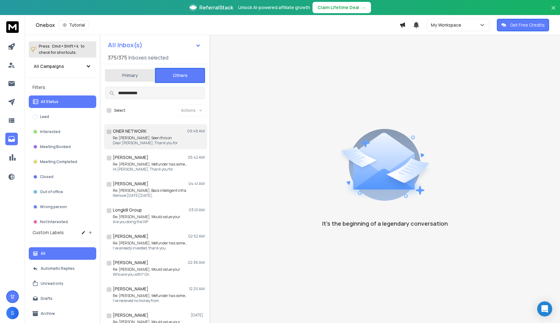
click at [173, 135] on div "ONER NETWORK 09:48 AM Re: Jeffrey, Seen this on Dear Jeff, Thank you for" at bounding box center [159, 137] width 92 height 18
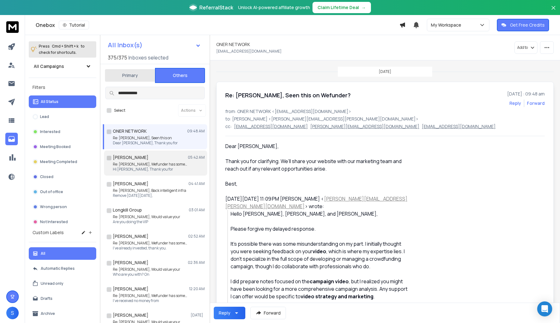
click at [154, 167] on p "Hi [PERSON_NAME], Thank you for" at bounding box center [150, 169] width 75 height 5
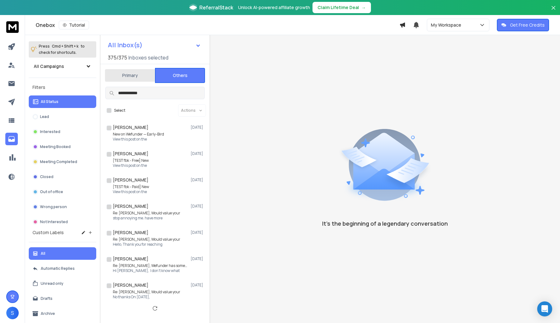
scroll to position [1147, 0]
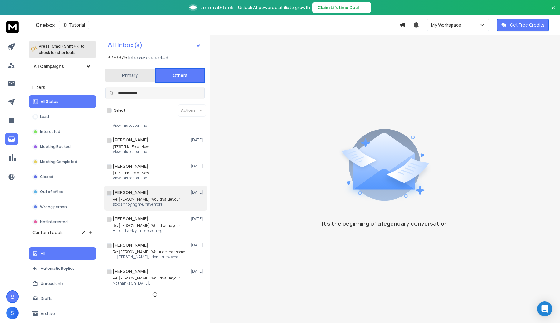
click at [158, 195] on div "[PERSON_NAME] [DATE]" at bounding box center [159, 192] width 92 height 6
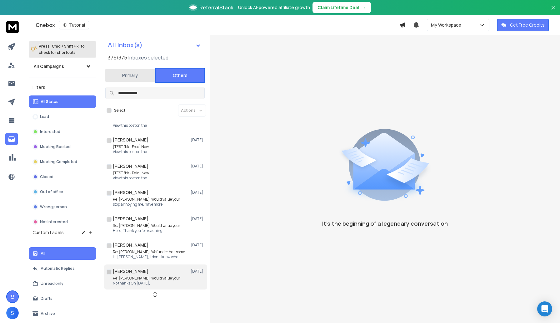
click at [176, 280] on div "Re: Kevin, Would value your No thanks On Oct 13," at bounding box center [159, 280] width 92 height 10
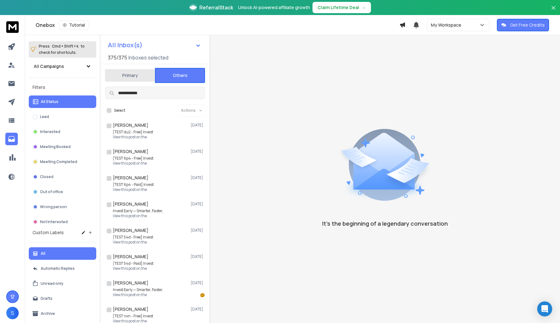
scroll to position [0, 0]
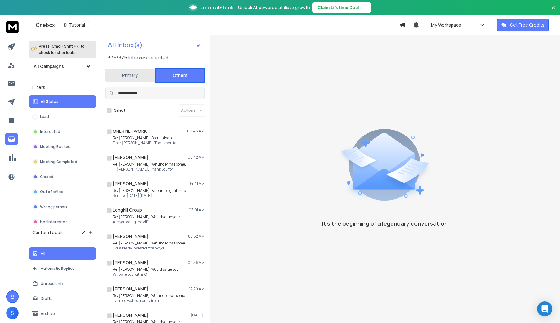
click at [160, 94] on input "**********" at bounding box center [154, 93] width 99 height 13
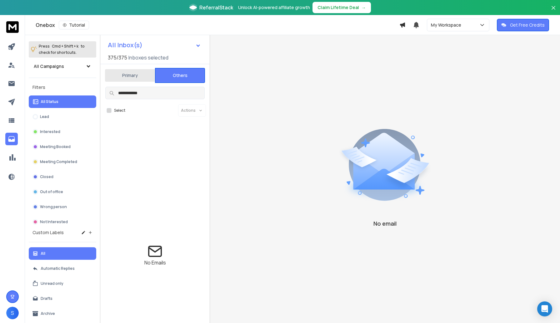
click at [160, 94] on input "**********" at bounding box center [154, 93] width 99 height 13
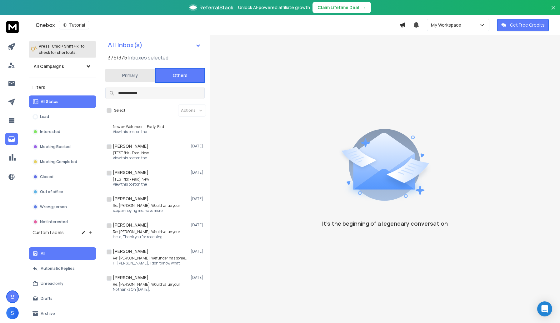
scroll to position [1141, 0]
click at [168, 93] on input "**********" at bounding box center [154, 93] width 99 height 13
paste input
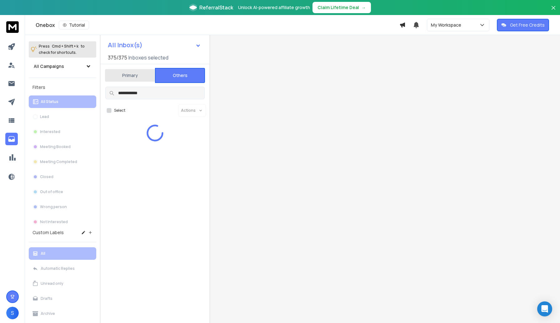
scroll to position [0, 0]
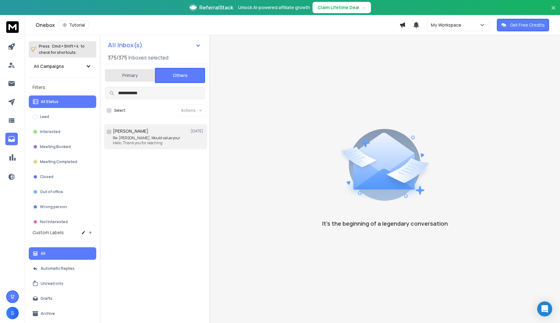
type input "**********"
click at [170, 147] on div "Ruth Muiruri 14 Oct Re: Ruth, Would value your Hello, Thank you for reaching" at bounding box center [155, 136] width 103 height 25
